Goal: Task Accomplishment & Management: Manage account settings

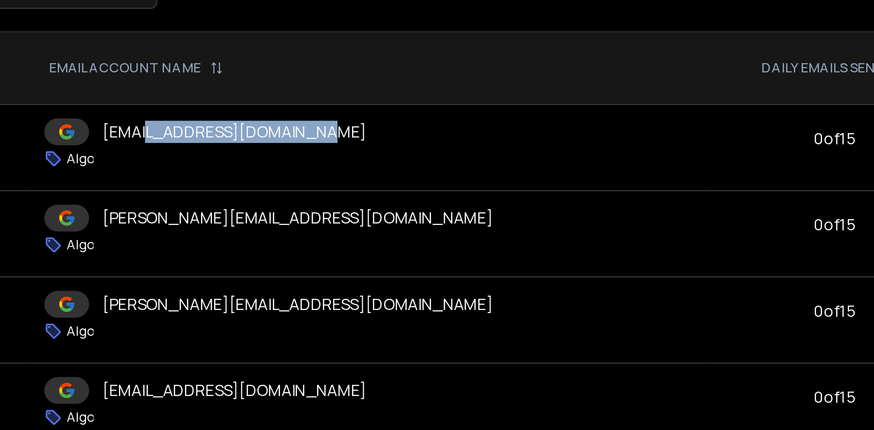
drag, startPoint x: 144, startPoint y: 137, endPoint x: 224, endPoint y: 140, distance: 80.2
click at [224, 140] on div "[EMAIL_ADDRESS][DOMAIN_NAME]" at bounding box center [241, 137] width 282 height 12
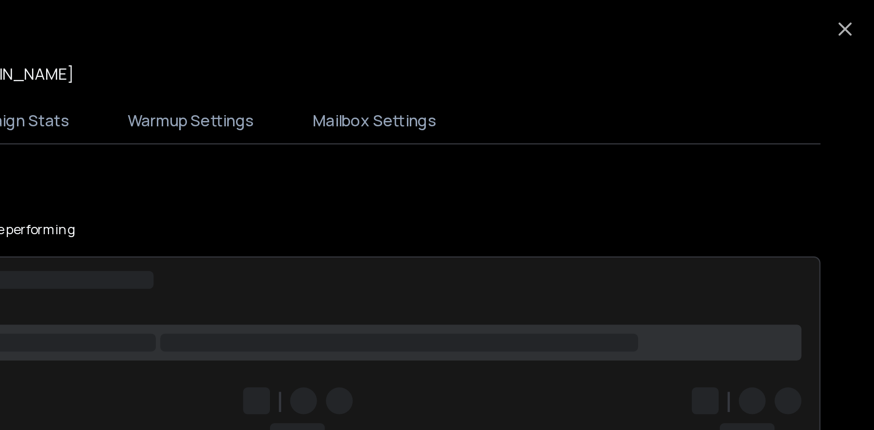
click at [635, 53] on div "Overview Campaign Stats Warmup Settings Mailbox Settings" at bounding box center [631, 52] width 438 height 19
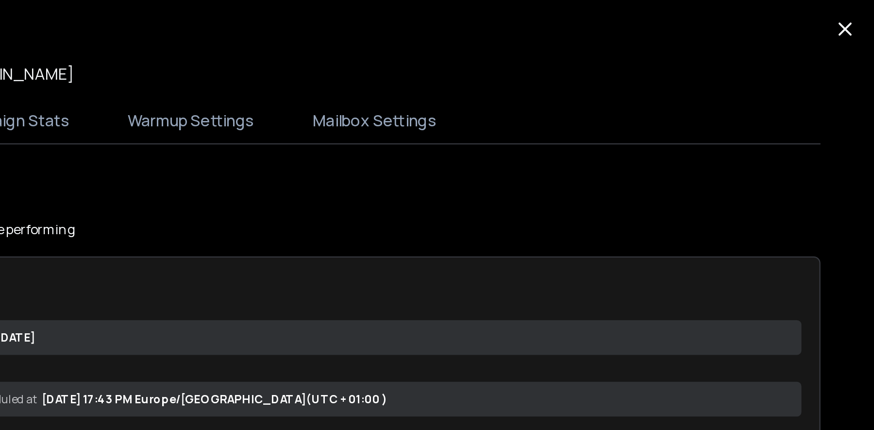
click at [859, 11] on icon "button" at bounding box center [861, 12] width 5 height 5
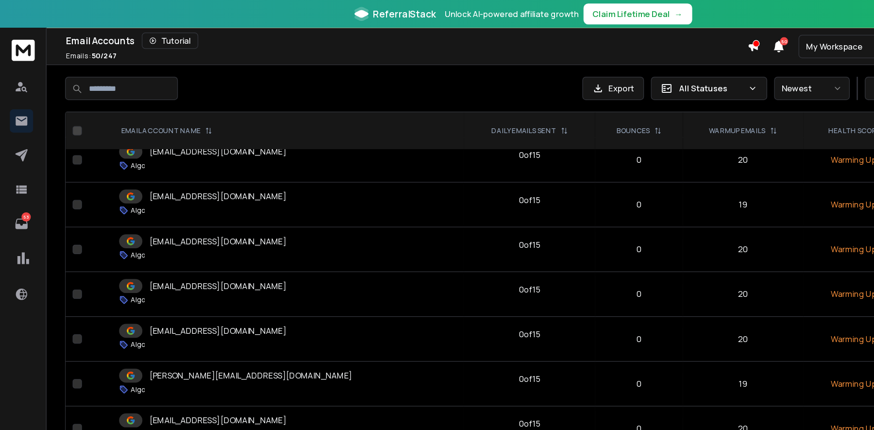
scroll to position [135, 0]
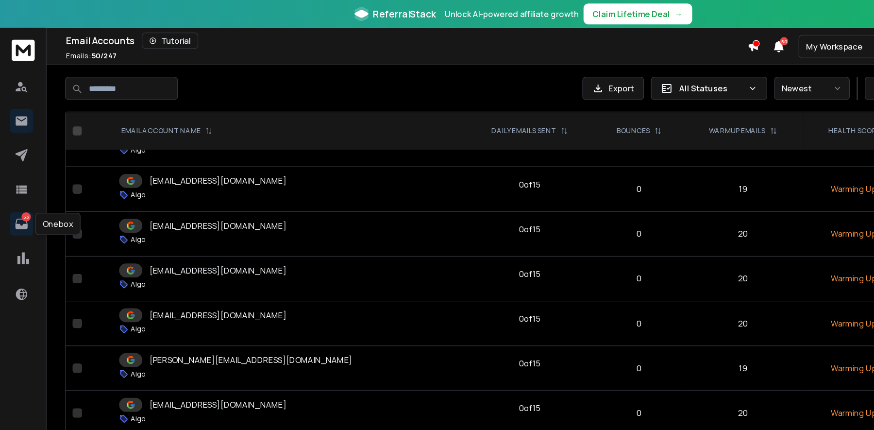
click at [13, 189] on icon at bounding box center [18, 187] width 10 height 9
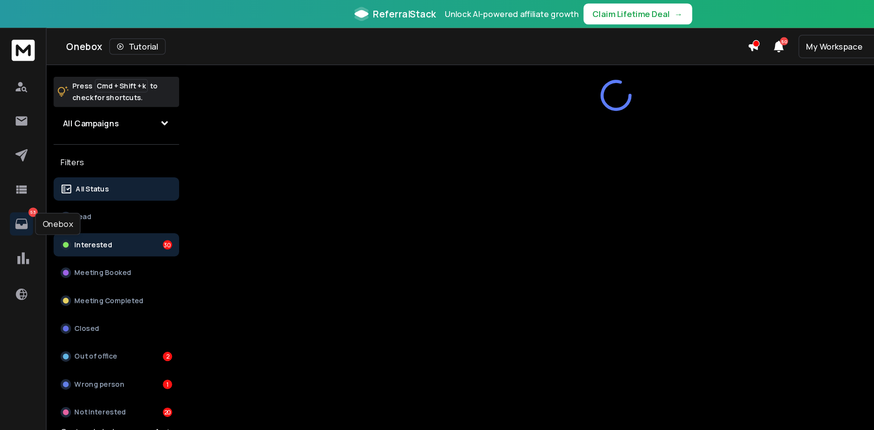
click at [104, 205] on button "Interested 30" at bounding box center [97, 204] width 105 height 19
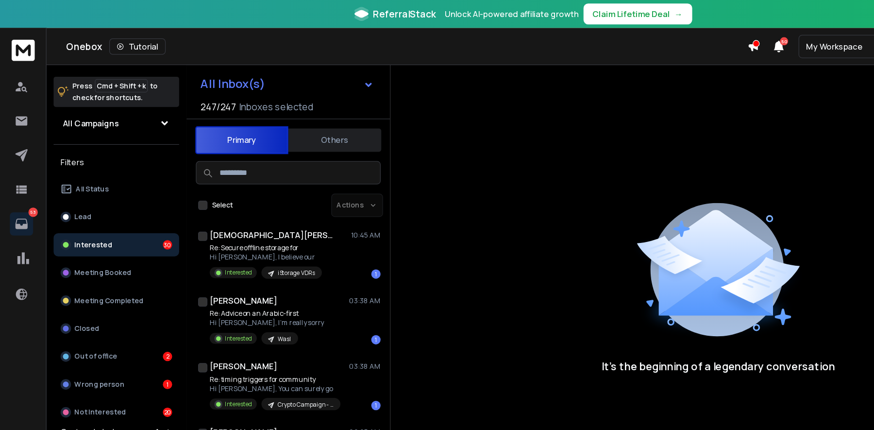
scroll to position [154, 0]
